Goal: Task Accomplishment & Management: Manage account settings

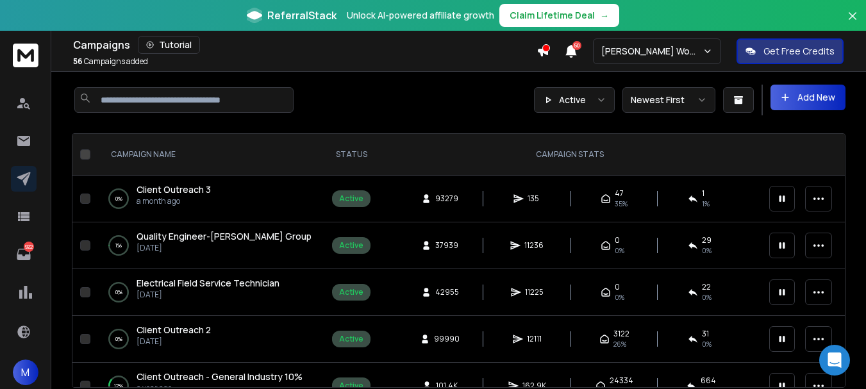
click at [812, 197] on icon "button" at bounding box center [818, 198] width 13 height 13
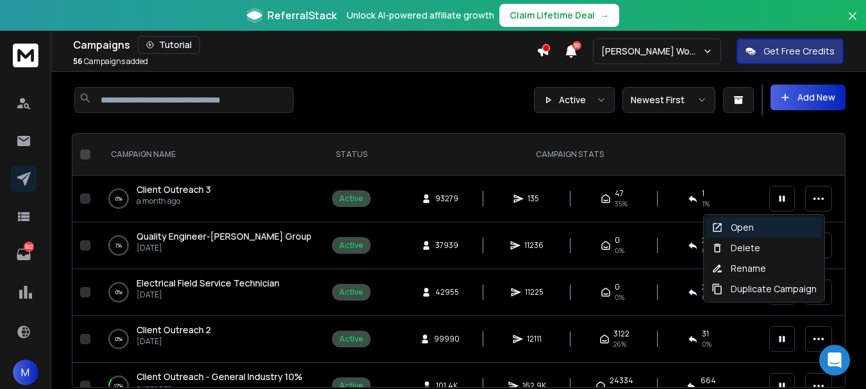
click at [352, 198] on div "Active" at bounding box center [351, 198] width 24 height 10
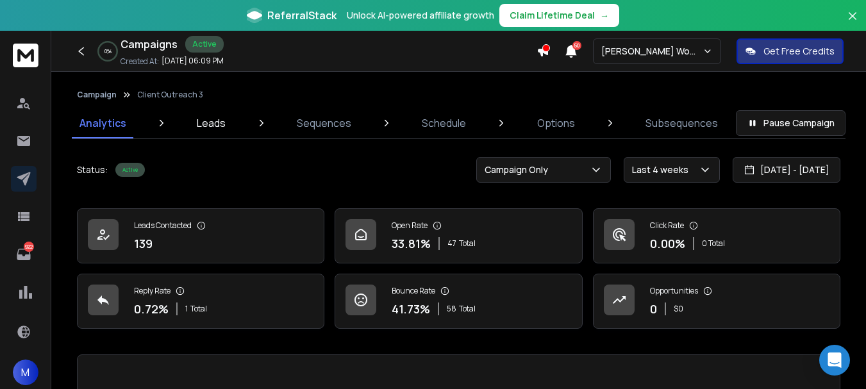
click at [206, 123] on p "Leads" at bounding box center [211, 122] width 29 height 15
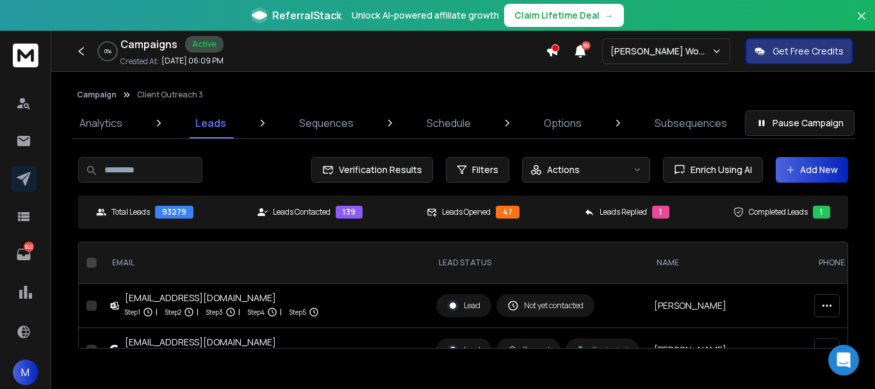
click at [815, 167] on button "Add New" at bounding box center [812, 170] width 72 height 26
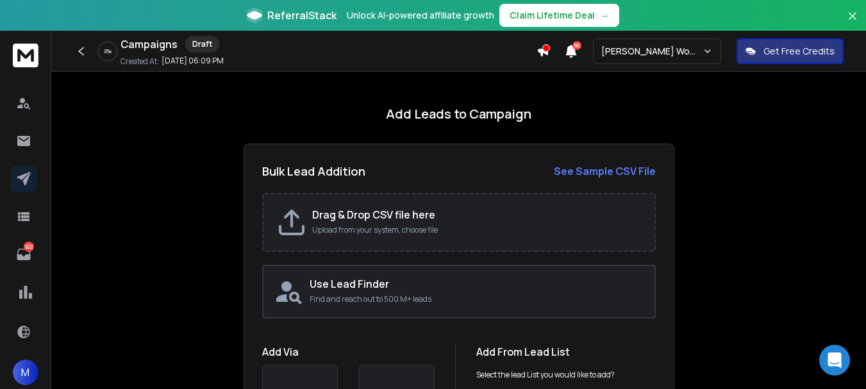
click at [345, 236] on div "Drag & Drop CSV file here Upload from your system, choose file" at bounding box center [476, 222] width 329 height 31
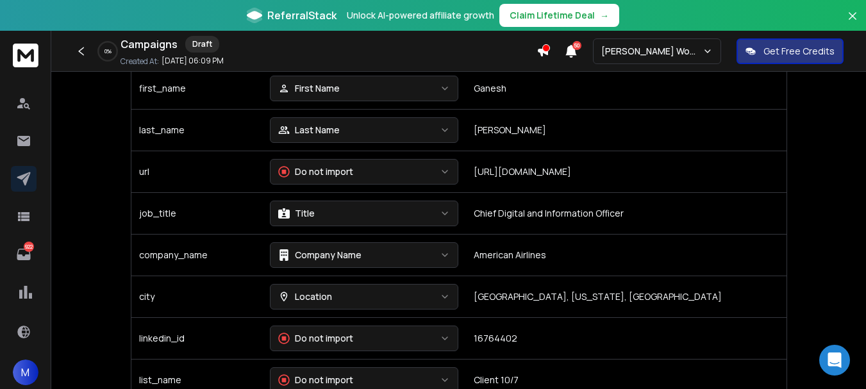
scroll to position [555, 0]
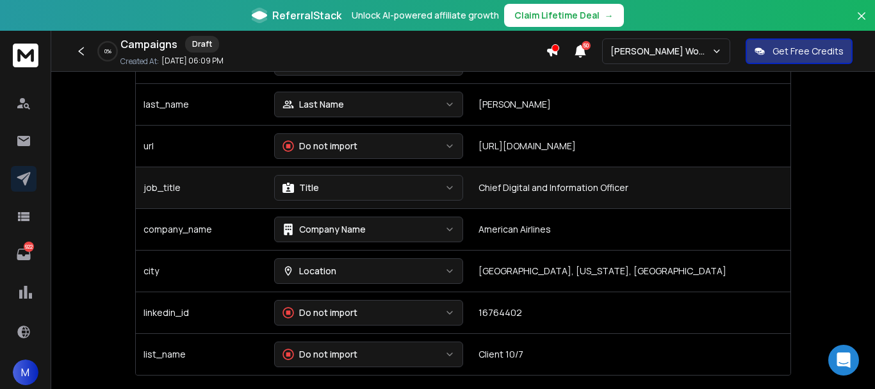
click at [437, 187] on button "Title" at bounding box center [368, 188] width 188 height 26
click at [437, 187] on button "Title" at bounding box center [364, 188] width 188 height 26
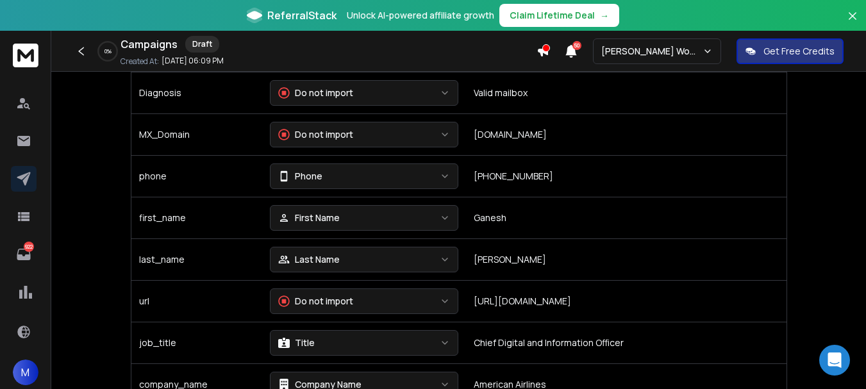
scroll to position [60, 0]
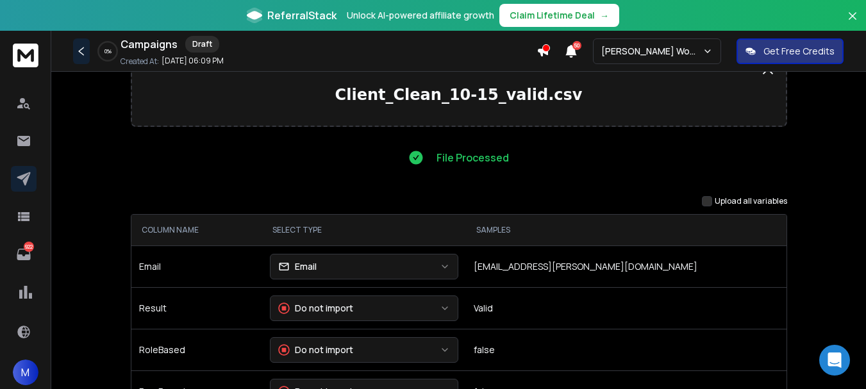
click at [85, 55] on icon at bounding box center [82, 51] width 12 height 12
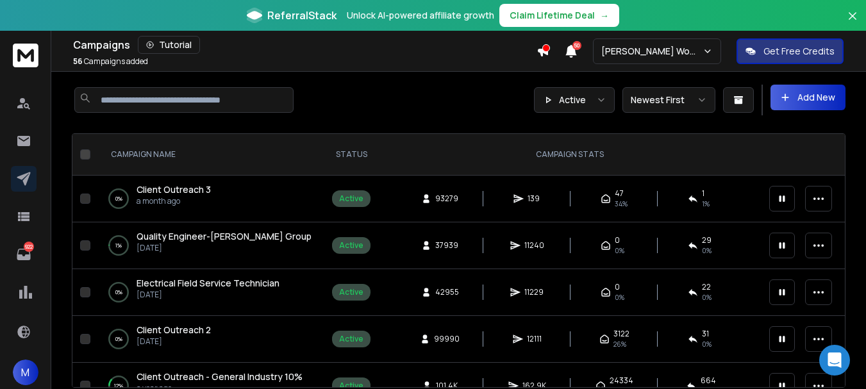
click at [812, 195] on icon "button" at bounding box center [818, 198] width 13 height 13
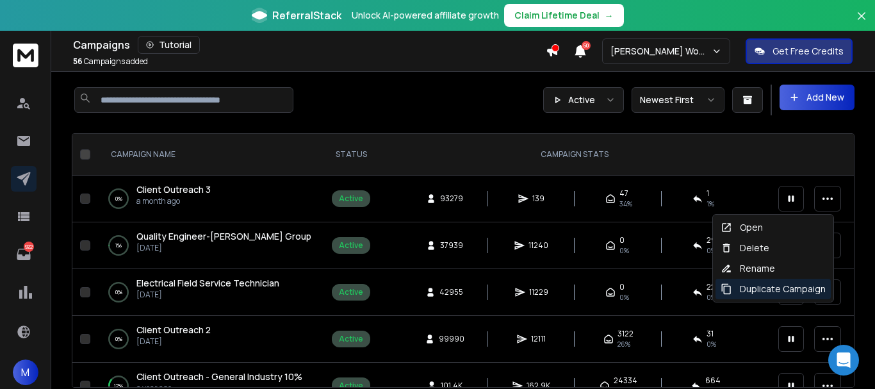
click at [760, 293] on div "Duplicate Campaign" at bounding box center [773, 289] width 105 height 13
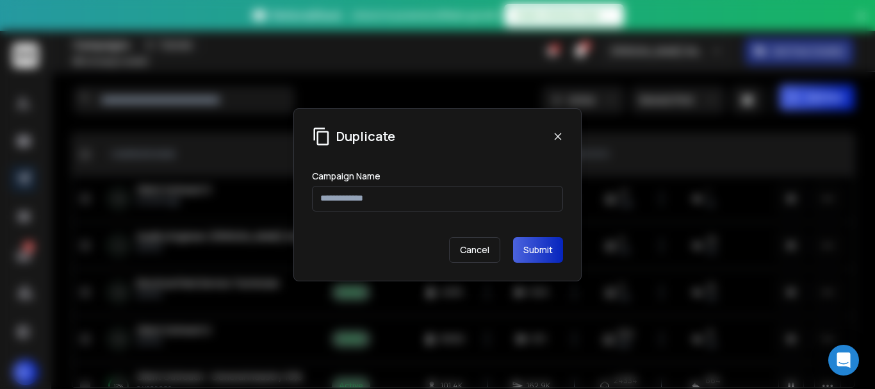
click at [388, 202] on input "text" at bounding box center [437, 199] width 251 height 26
type input "**********"
click at [534, 252] on button "Submit" at bounding box center [538, 250] width 50 height 26
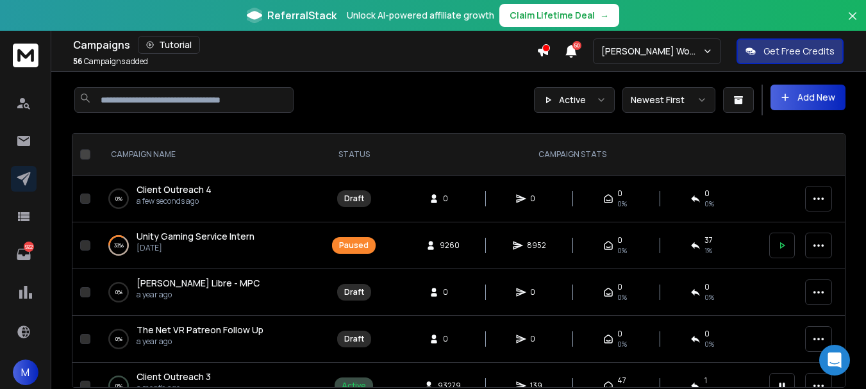
click at [347, 195] on div "Draft" at bounding box center [354, 198] width 20 height 10
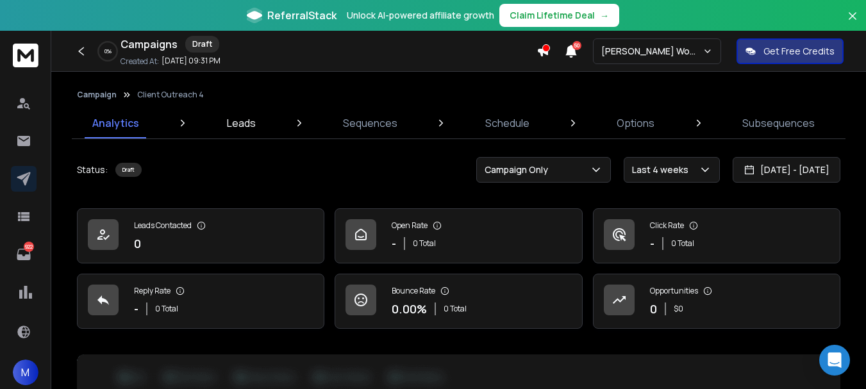
click at [243, 119] on p "Leads" at bounding box center [241, 122] width 29 height 15
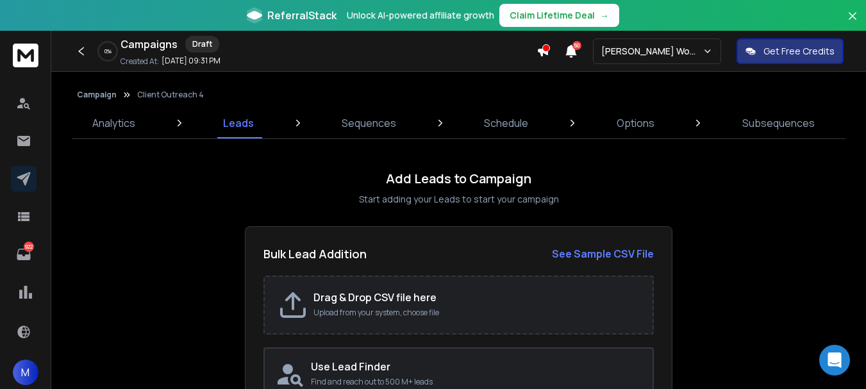
click at [322, 301] on h2 "Drag & Drop CSV file here" at bounding box center [476, 297] width 326 height 15
click at [375, 121] on p "Sequences" at bounding box center [368, 122] width 54 height 15
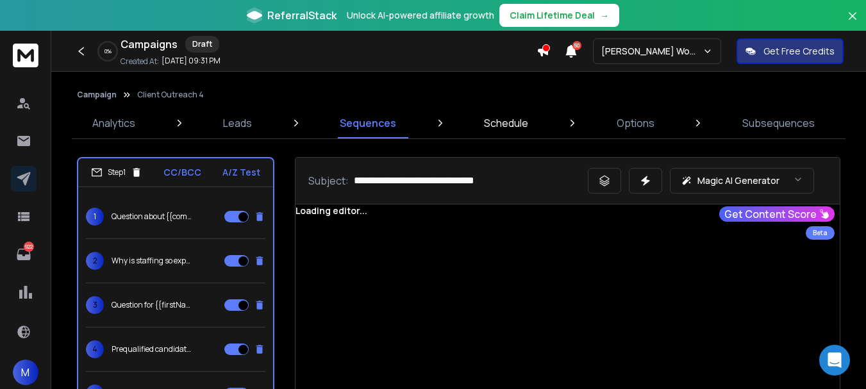
click at [504, 127] on p "Schedule" at bounding box center [506, 122] width 44 height 15
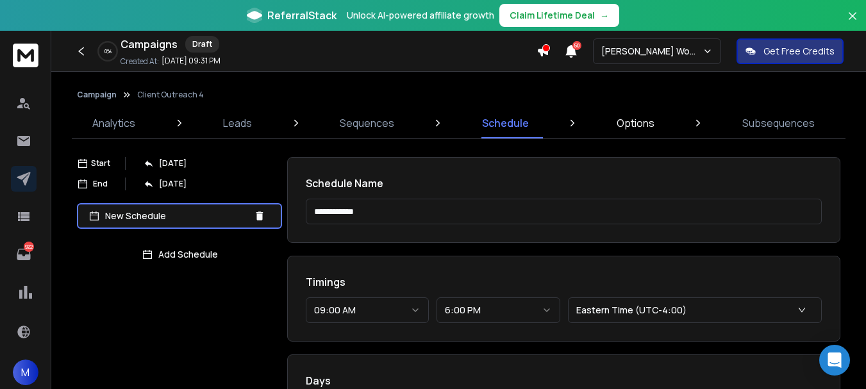
click at [641, 124] on p "Options" at bounding box center [635, 122] width 38 height 15
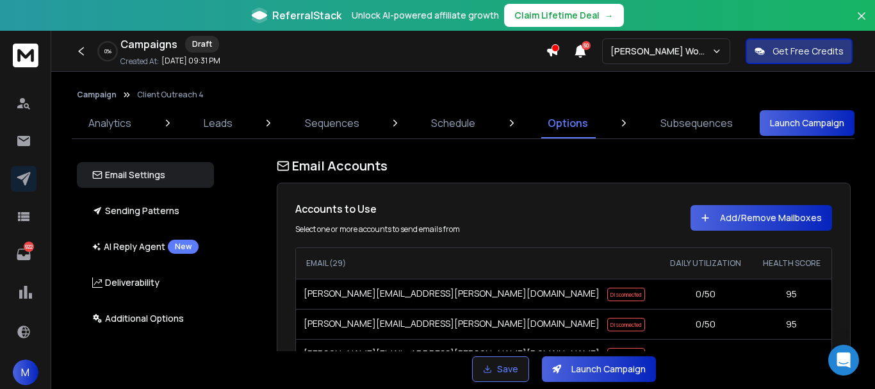
click at [745, 216] on button "Add/Remove Mailboxes" at bounding box center [762, 218] width 142 height 26
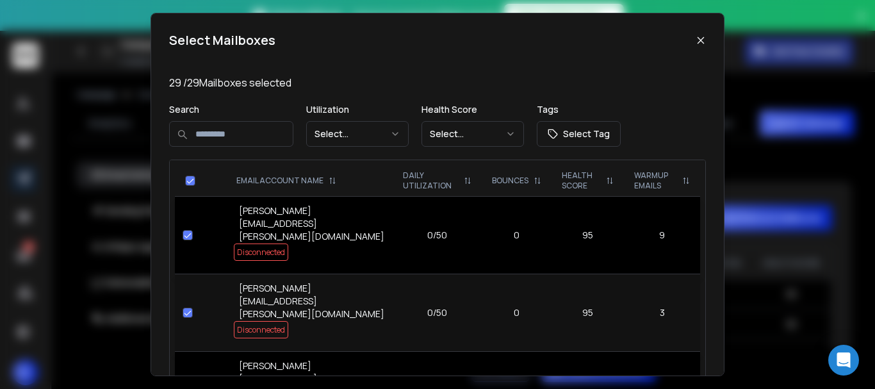
click at [700, 287] on td "3" at bounding box center [662, 313] width 76 height 78
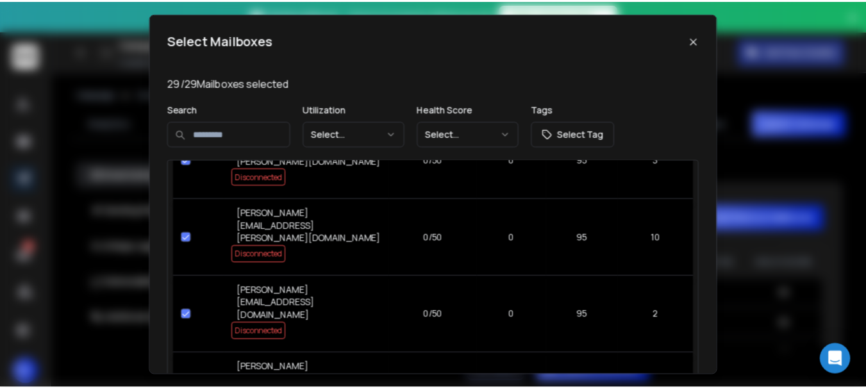
scroll to position [97, 0]
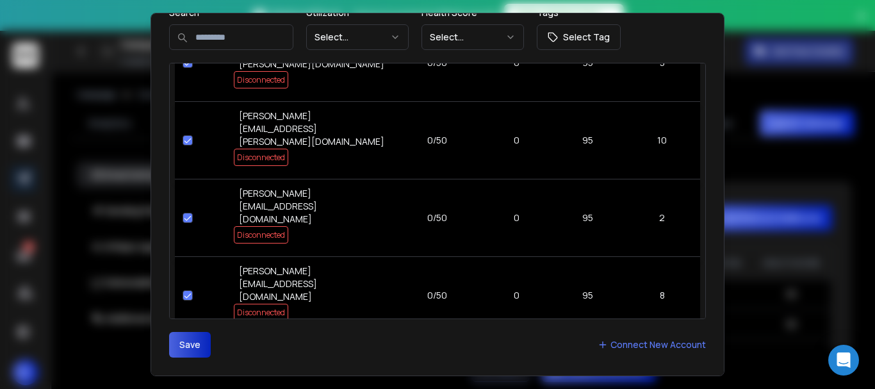
click at [195, 346] on button "Save" at bounding box center [190, 345] width 42 height 26
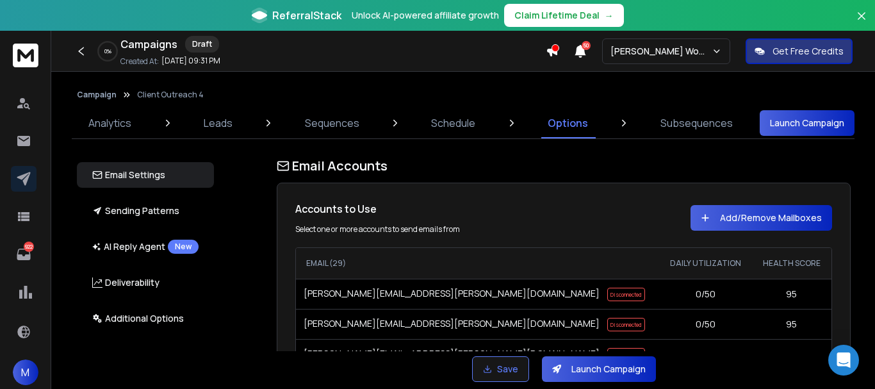
click at [603, 365] on button "Launch Campaign" at bounding box center [599, 369] width 114 height 26
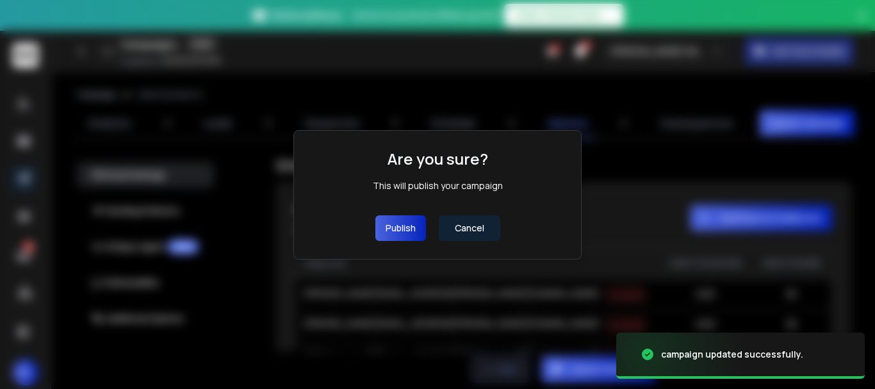
click at [408, 231] on button "Publish" at bounding box center [400, 228] width 51 height 26
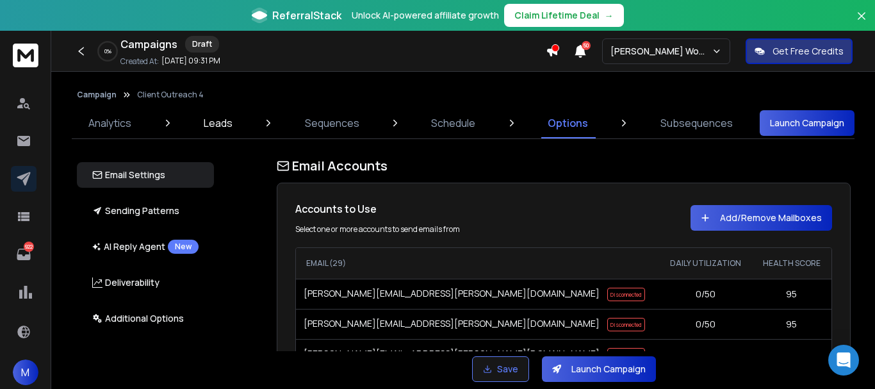
click at [226, 122] on p "Leads" at bounding box center [218, 122] width 29 height 15
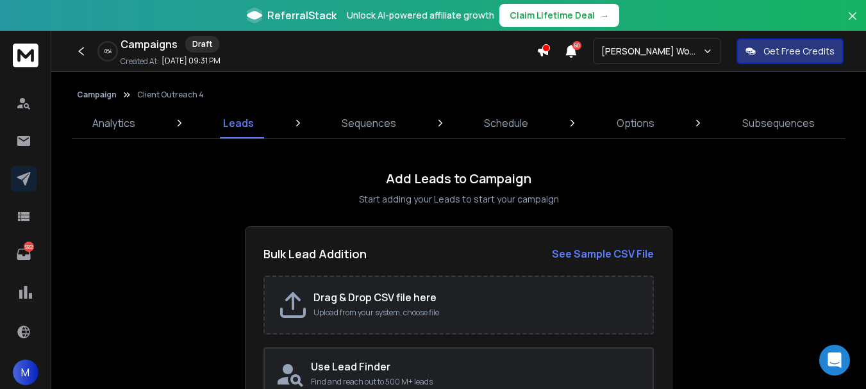
click at [304, 302] on icon at bounding box center [292, 305] width 31 height 31
type input "**********"
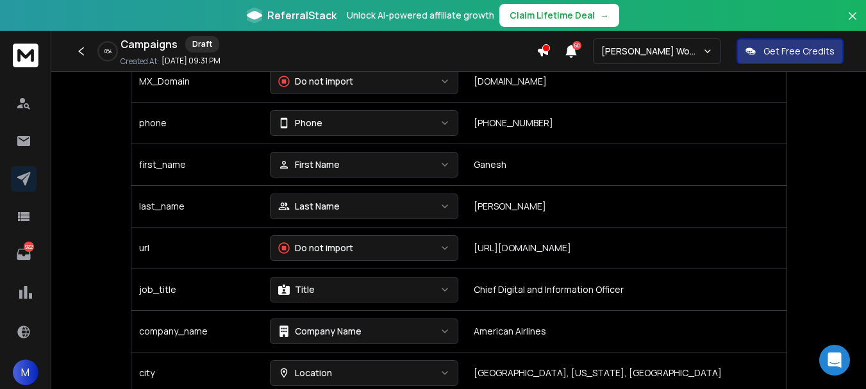
scroll to position [741, 0]
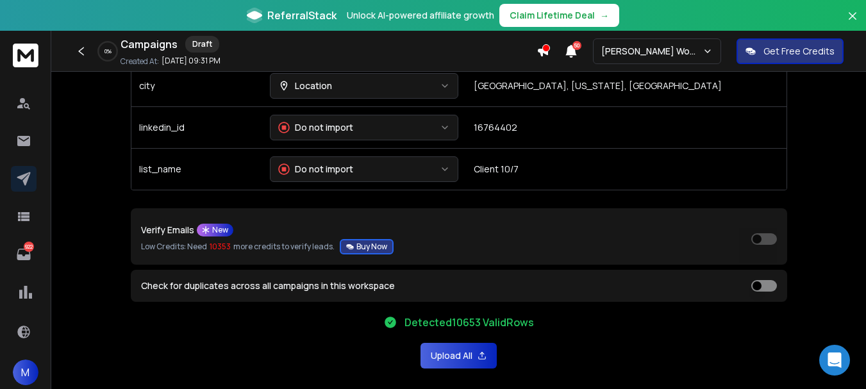
click at [465, 357] on button "Upload All" at bounding box center [458, 356] width 76 height 26
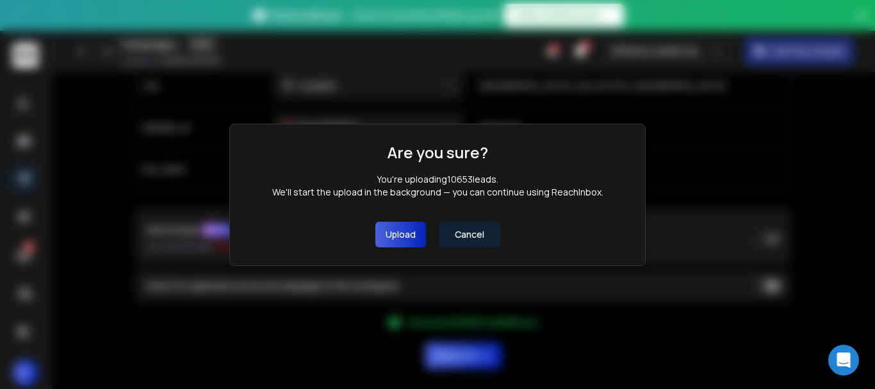
click at [395, 229] on button "Upload" at bounding box center [400, 235] width 51 height 26
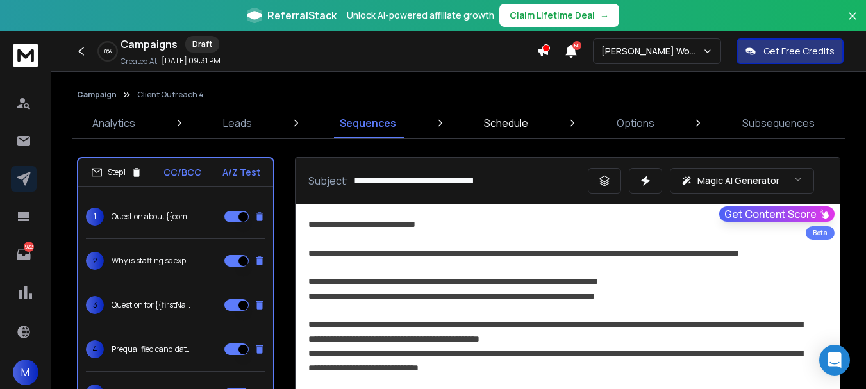
click at [507, 115] on p "Schedule" at bounding box center [506, 122] width 44 height 15
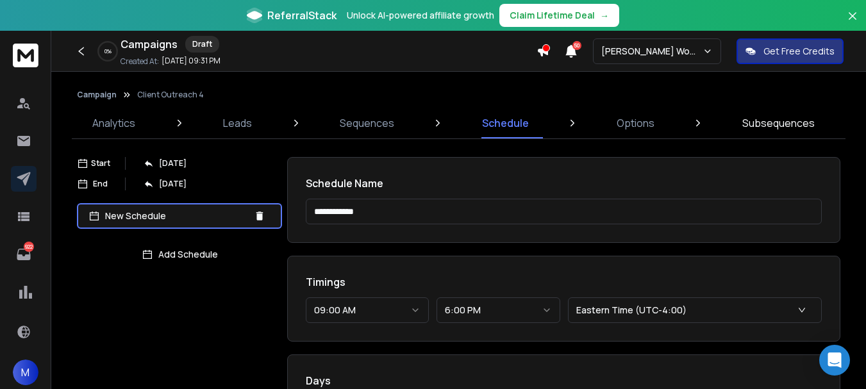
click at [760, 119] on p "Subsequences" at bounding box center [778, 122] width 72 height 15
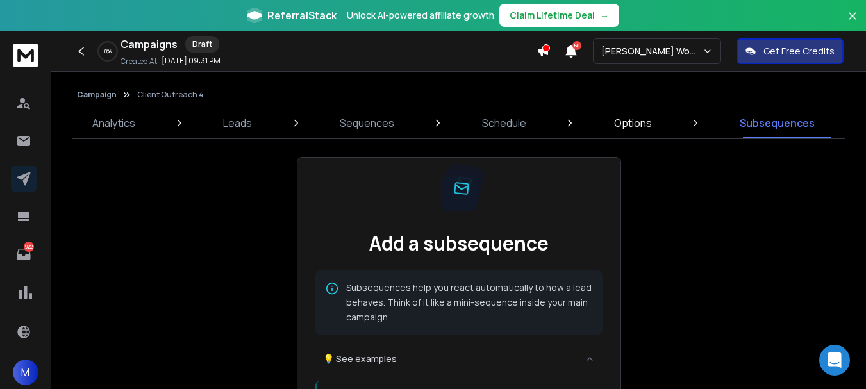
click at [631, 126] on p "Options" at bounding box center [633, 122] width 38 height 15
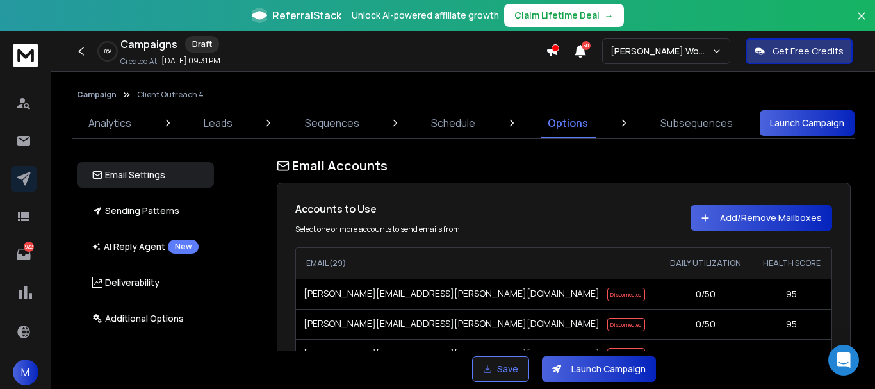
click at [612, 372] on button "Launch Campaign" at bounding box center [599, 369] width 114 height 26
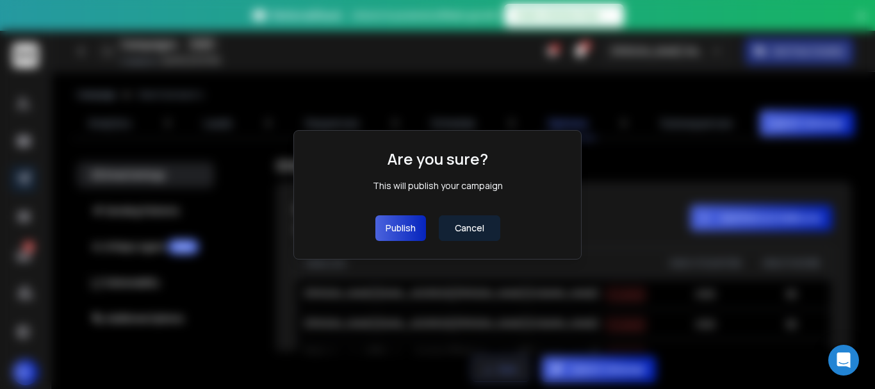
click at [407, 231] on button "Publish" at bounding box center [400, 228] width 51 height 26
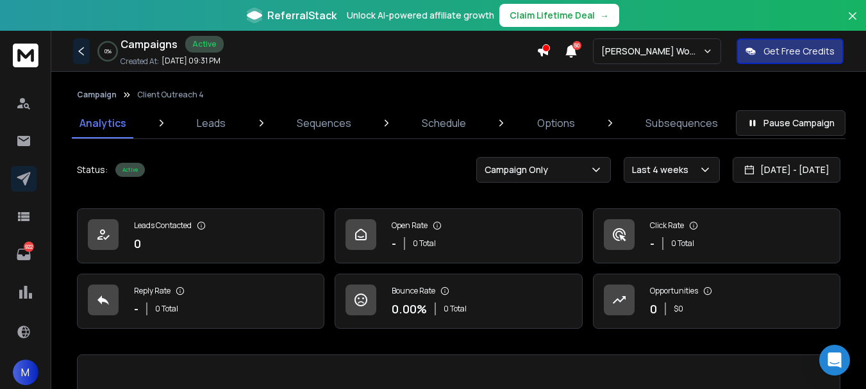
click at [81, 46] on icon at bounding box center [82, 51] width 12 height 12
